Goal: Communication & Community: Answer question/provide support

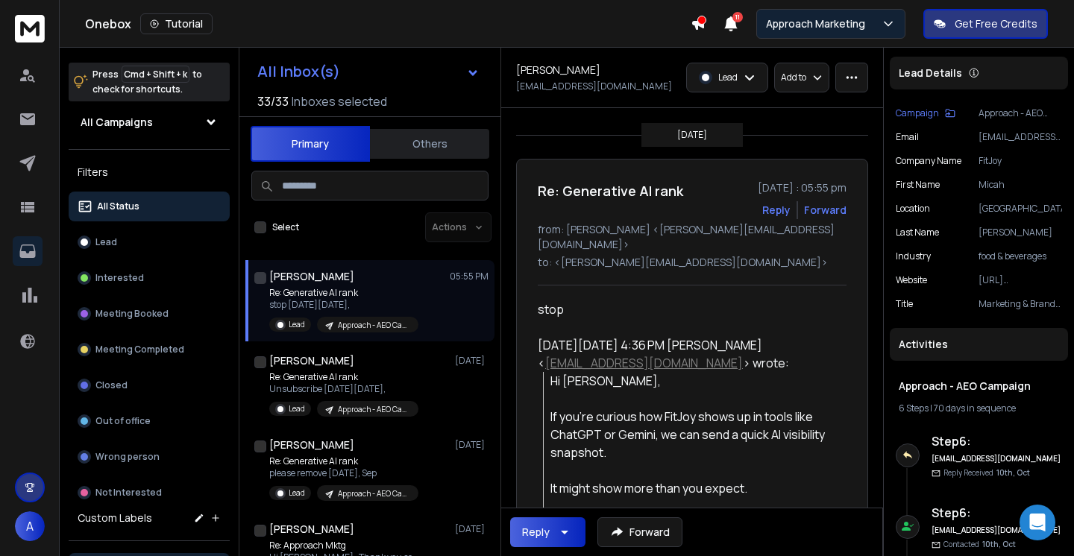
click at [822, 17] on p "Approach Marketing" at bounding box center [818, 23] width 105 height 15
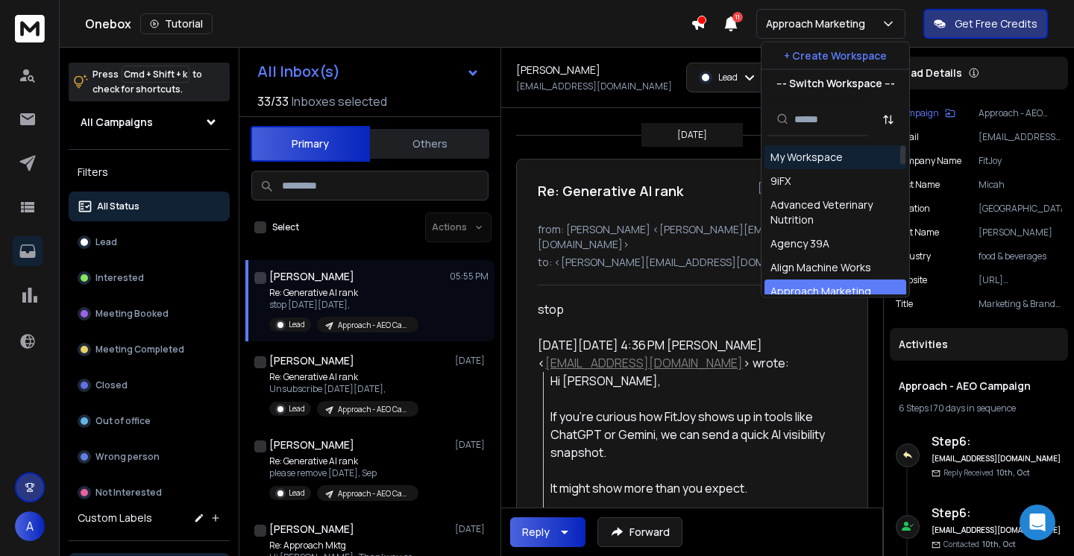
click at [808, 160] on div "My Workspace" at bounding box center [806, 157] width 72 height 15
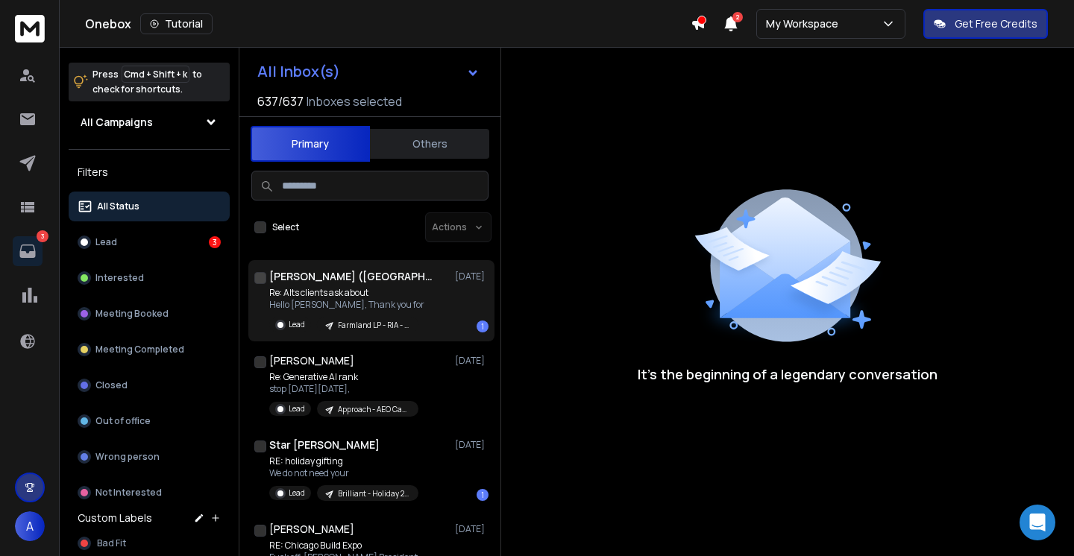
click at [403, 300] on p "Hello Tom, Thank you for" at bounding box center [346, 305] width 155 height 12
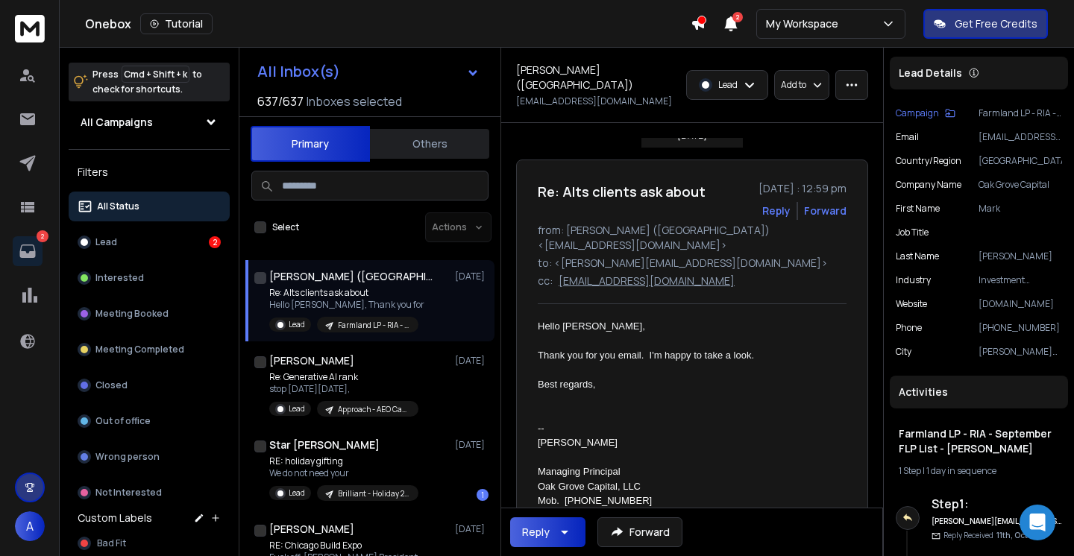
scroll to position [18, 0]
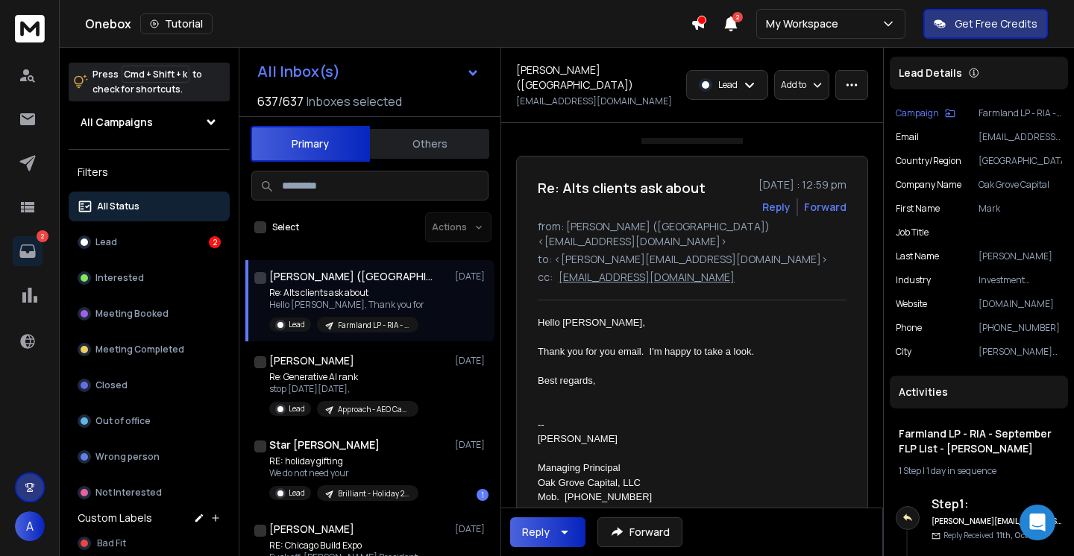
click at [755, 79] on icon at bounding box center [749, 85] width 12 height 12
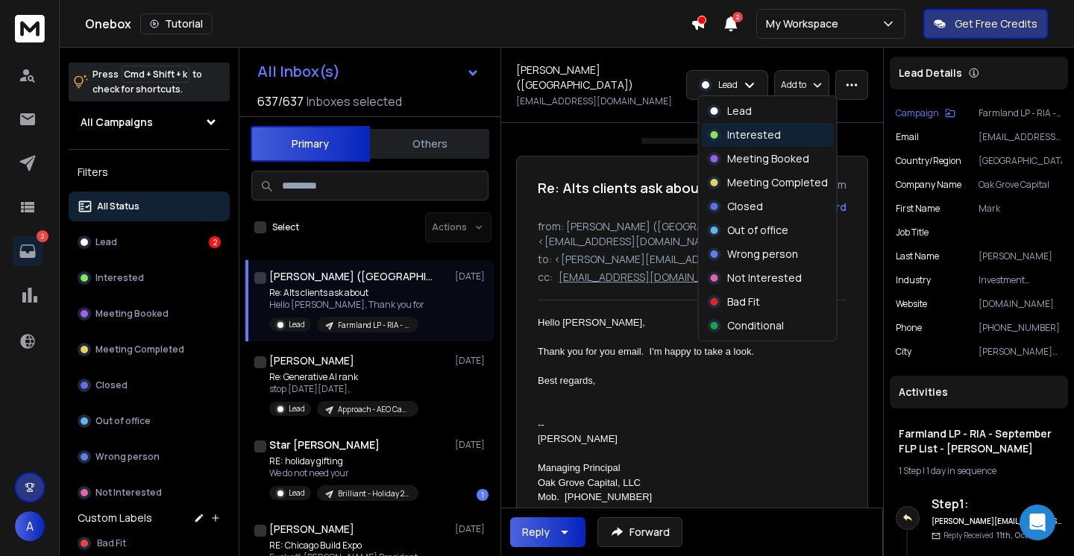
click at [743, 139] on p "Interested" at bounding box center [754, 134] width 54 height 15
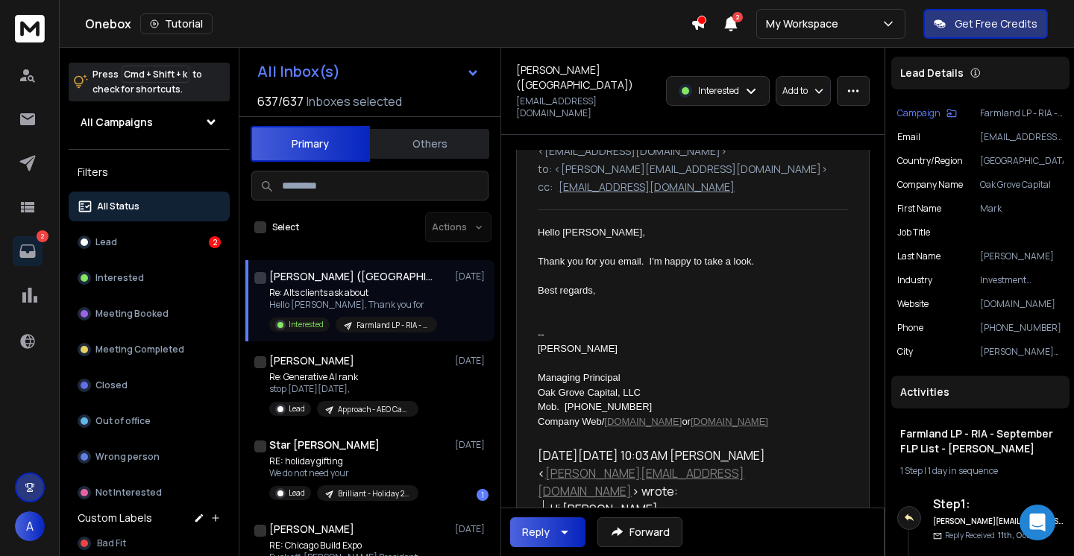
scroll to position [0, 0]
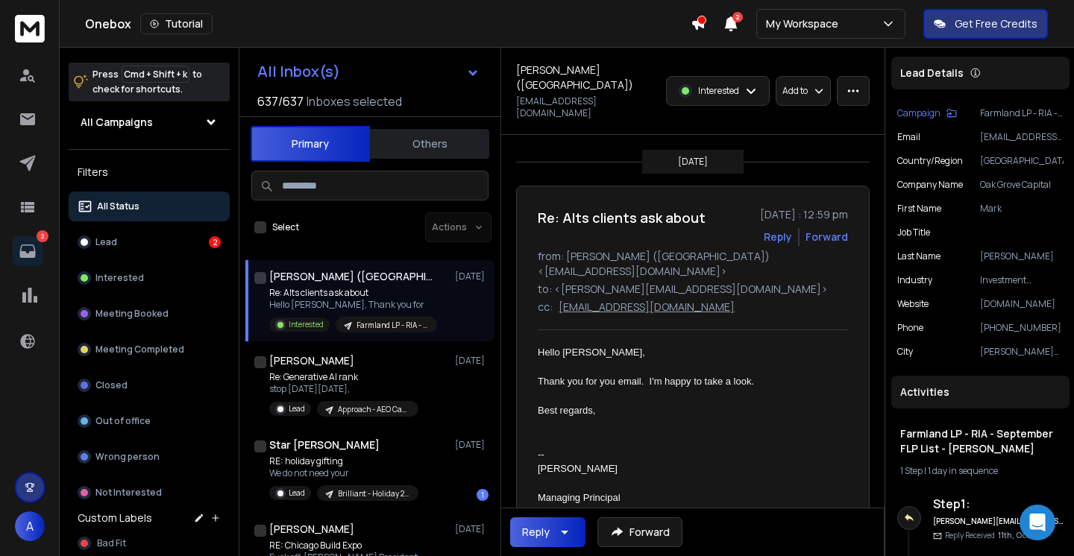
click at [829, 230] on div "Forward" at bounding box center [826, 237] width 42 height 15
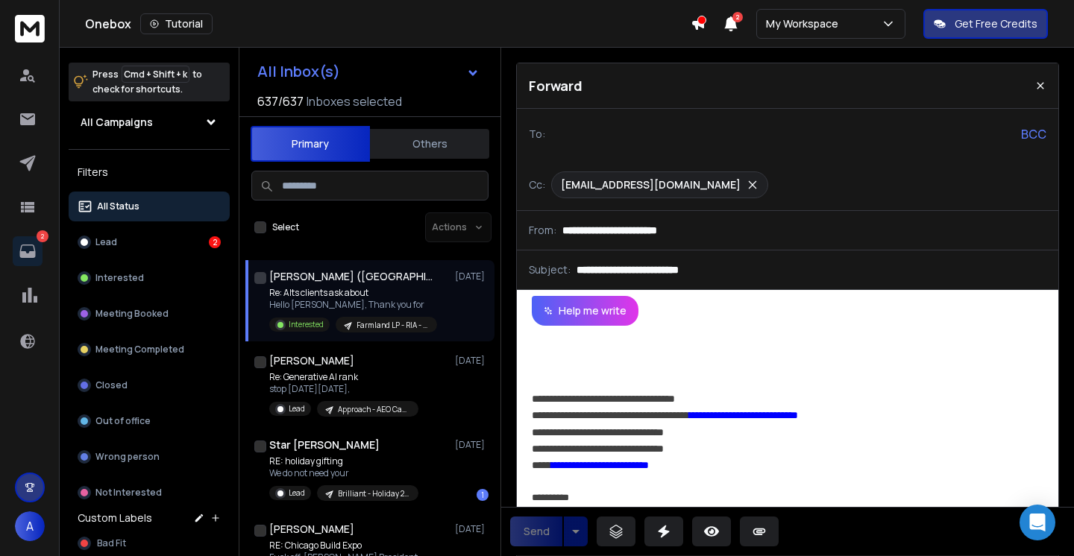
click at [560, 182] on div "mmerley@oakgrovecapital.net" at bounding box center [659, 184] width 217 height 27
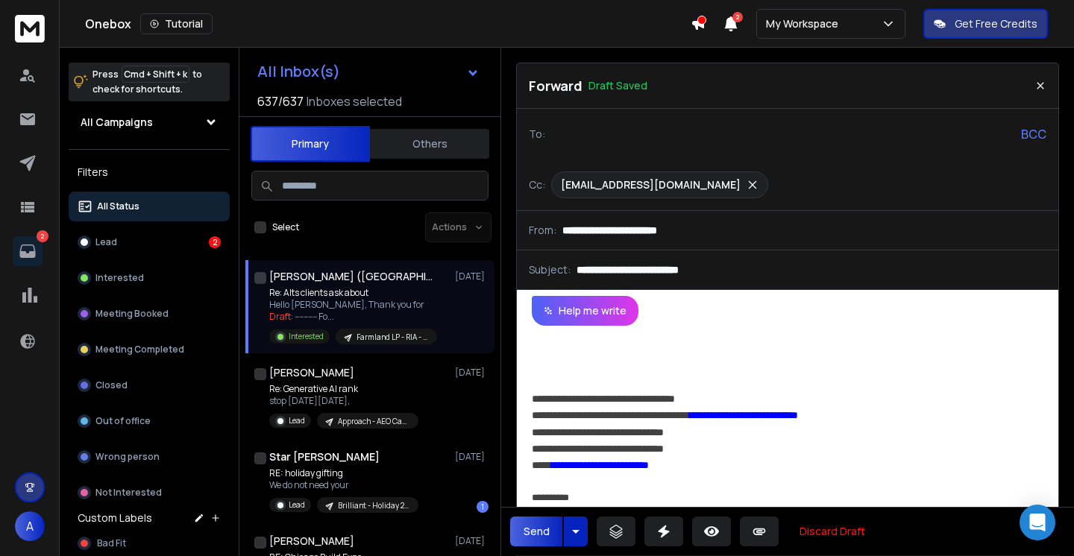
click at [746, 186] on icon at bounding box center [752, 185] width 12 height 12
click at [591, 132] on input at bounding box center [603, 134] width 104 height 27
type input "**********"
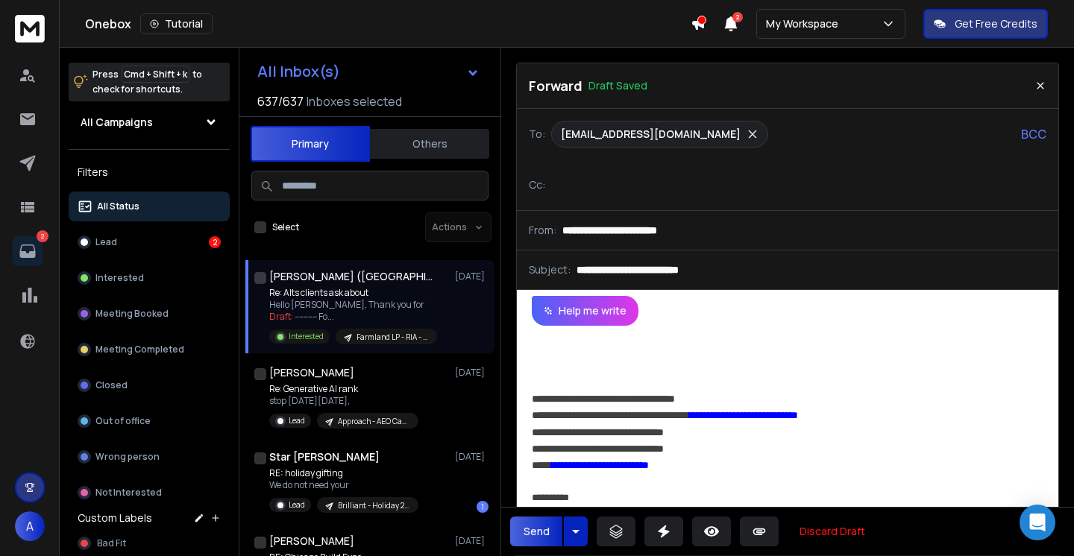
click at [576, 357] on div "**********" at bounding box center [785, 420] width 537 height 189
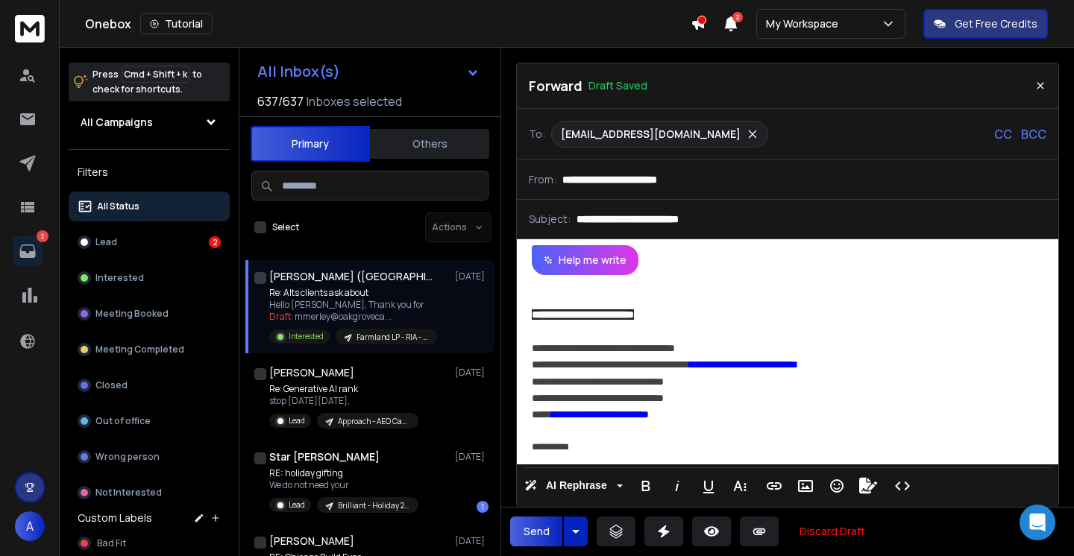
click at [529, 538] on button "Send" at bounding box center [536, 532] width 52 height 30
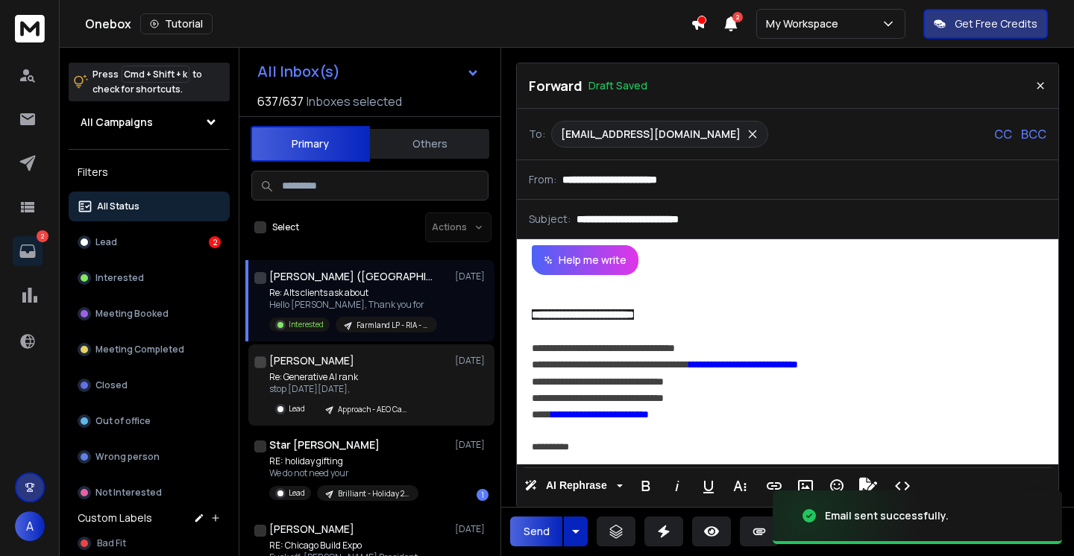
scroll to position [330, 0]
